Goal: Find specific page/section

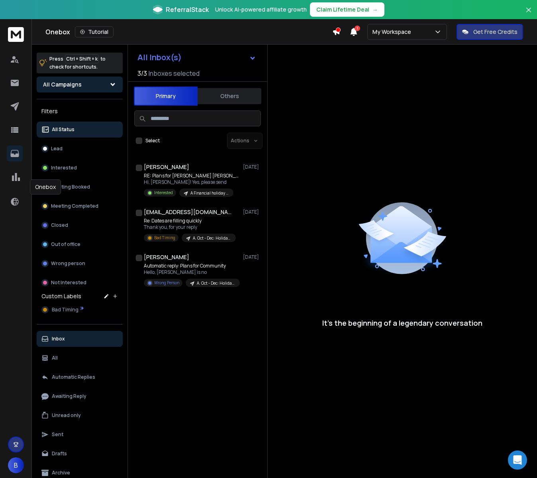
click at [84, 92] on button "All Campaigns" at bounding box center [80, 85] width 86 height 16
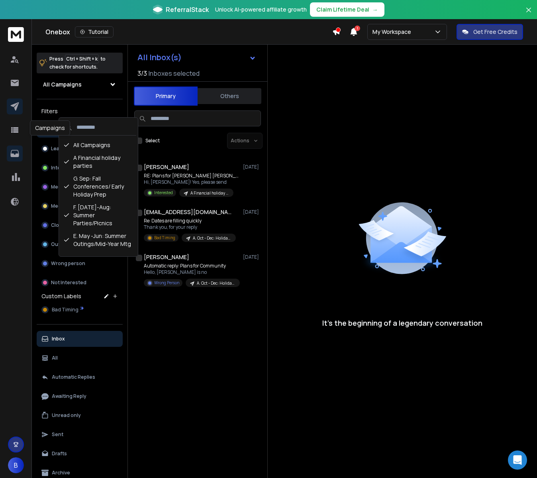
click at [16, 114] on link at bounding box center [15, 106] width 16 height 16
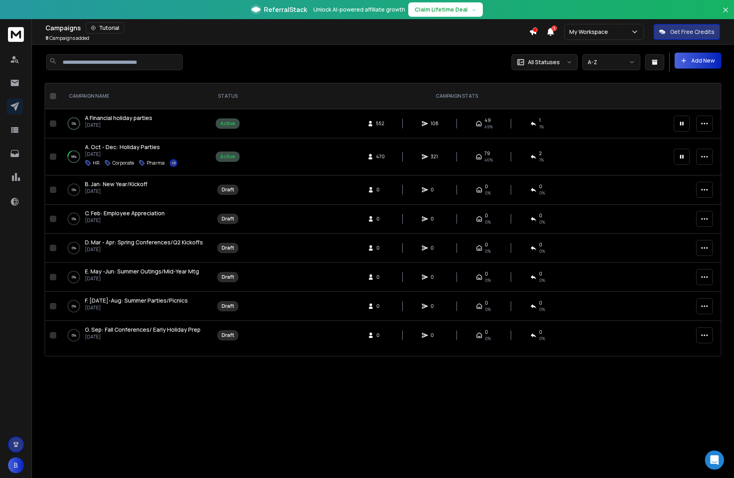
click at [128, 122] on span "A Financial holiday parties" at bounding box center [118, 118] width 67 height 8
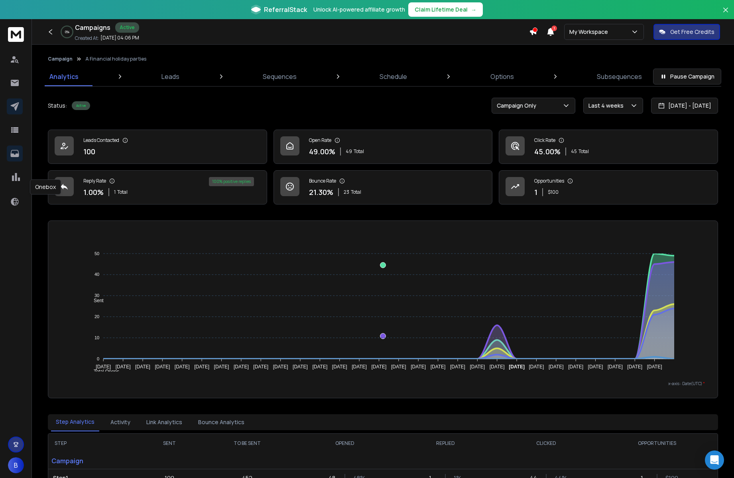
click at [19, 157] on icon at bounding box center [14, 153] width 8 height 7
